Goal: Task Accomplishment & Management: Manage account settings

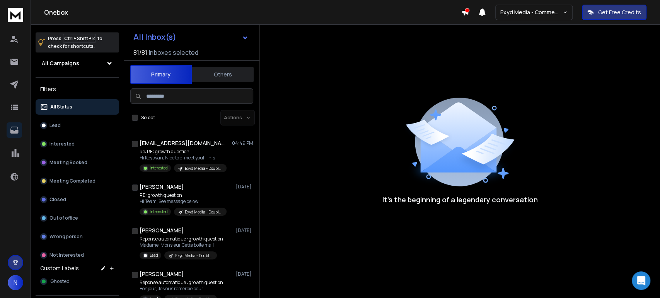
click at [489, 298] on div "It’s the beginning of a legendary conversation" at bounding box center [460, 174] width 400 height 298
click at [396, 74] on div "It’s the beginning of a legendary conversation" at bounding box center [460, 152] width 400 height 254
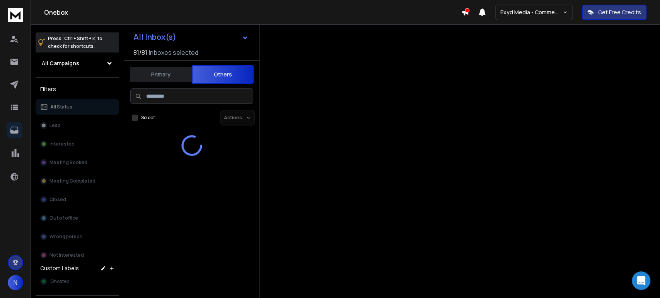
click at [220, 81] on button "Others" at bounding box center [223, 74] width 62 height 19
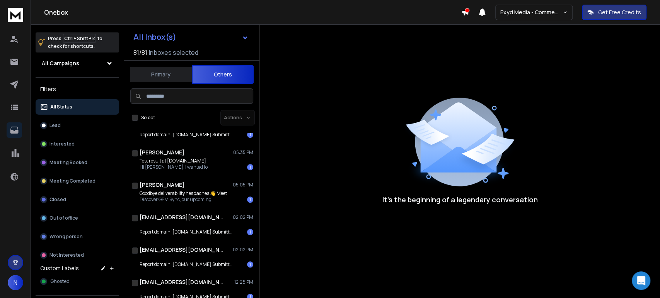
scroll to position [379, 0]
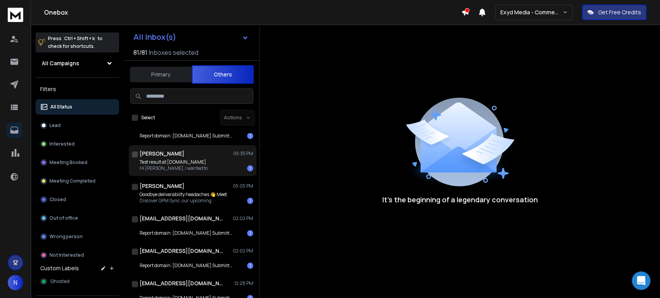
click at [226, 161] on div "Test result at [DOMAIN_NAME] Hi [PERSON_NAME], I wanted to 1" at bounding box center [197, 165] width 114 height 12
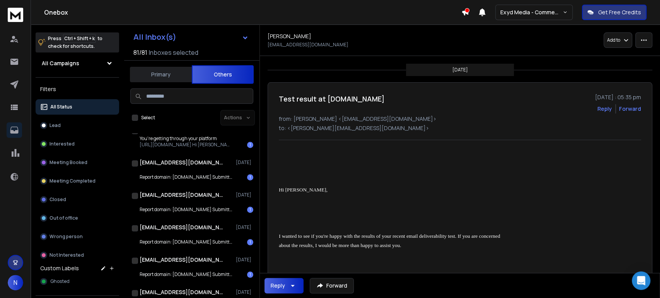
scroll to position [827, 0]
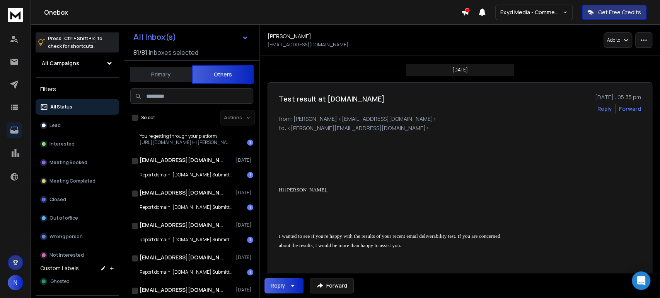
click at [142, 87] on div at bounding box center [191, 94] width 129 height 19
click at [163, 65] on div "All Inbox(s) 81 / 81 Inboxes selected Primary Others Select Actions [EMAIL_ADDR…" at bounding box center [191, 174] width 135 height 298
click at [154, 79] on button "Primary" at bounding box center [161, 74] width 62 height 17
